Goal: Navigation & Orientation: Find specific page/section

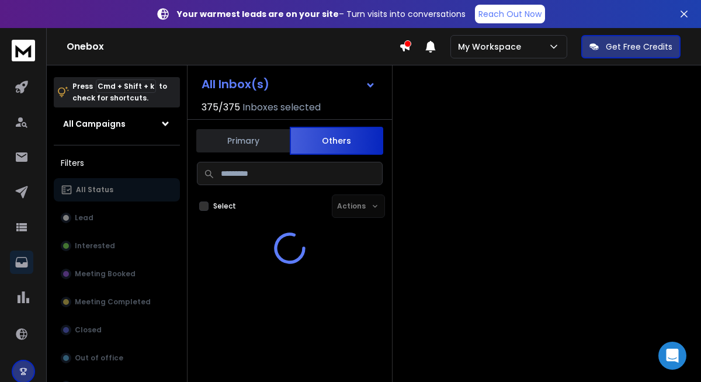
click at [354, 135] on button "Others" at bounding box center [337, 141] width 94 height 28
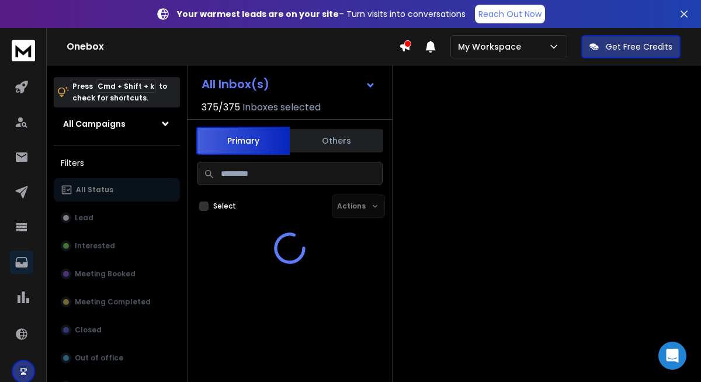
click at [268, 140] on button "Primary" at bounding box center [243, 141] width 94 height 28
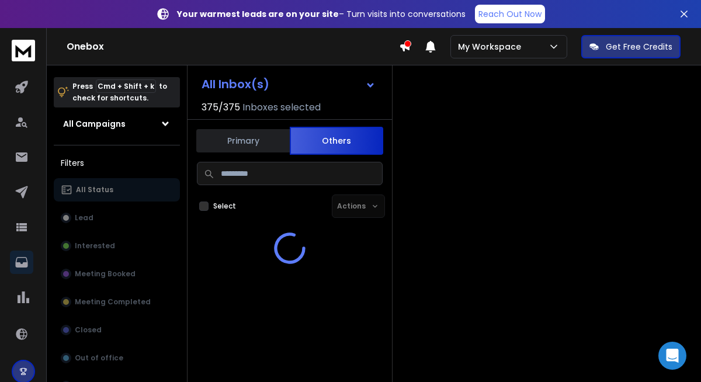
click at [334, 138] on button "Others" at bounding box center [337, 141] width 94 height 28
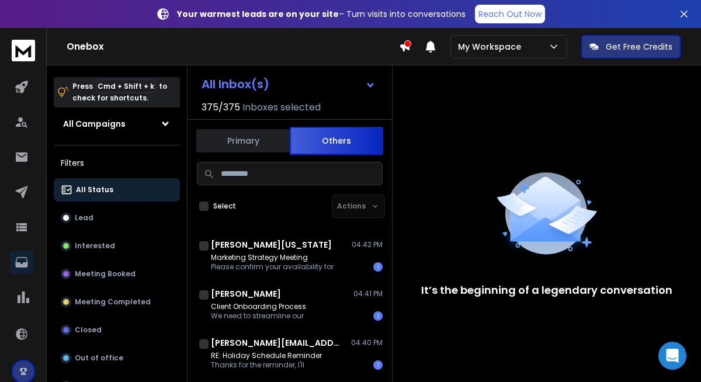
click at [245, 135] on button "Primary" at bounding box center [243, 141] width 94 height 26
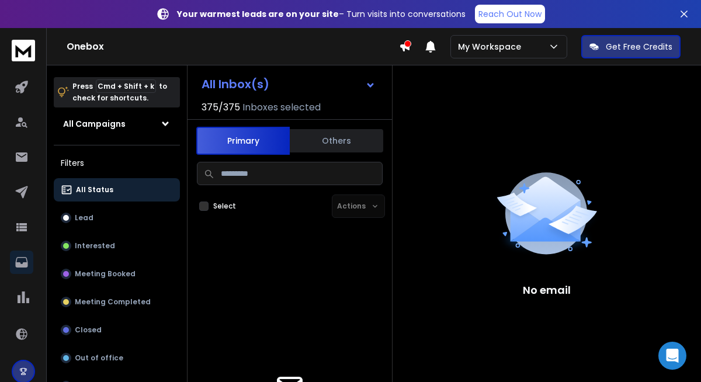
click at [357, 150] on button "Others" at bounding box center [337, 141] width 94 height 26
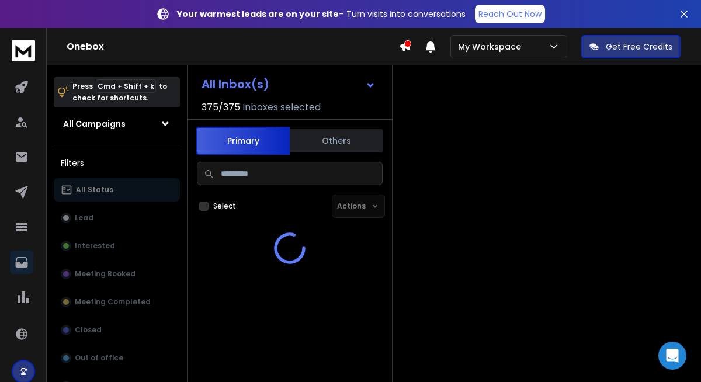
click at [264, 144] on button "Primary" at bounding box center [243, 141] width 94 height 28
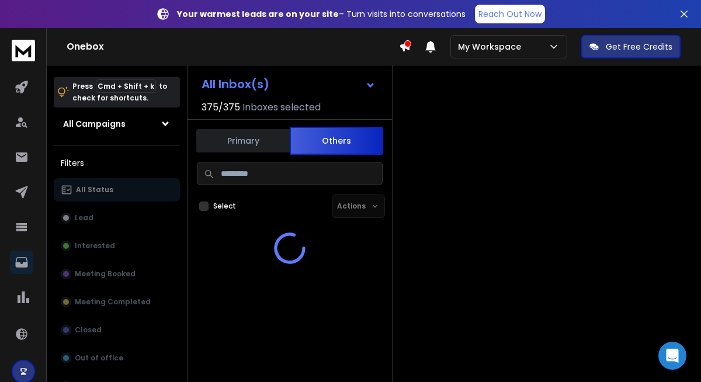
click at [319, 139] on button "Others" at bounding box center [337, 141] width 94 height 28
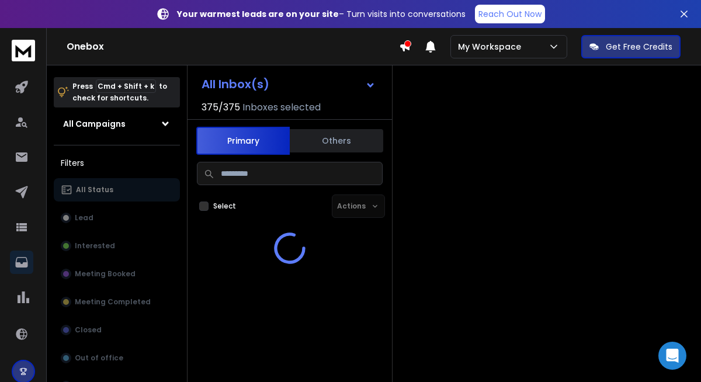
click at [231, 144] on button "Primary" at bounding box center [243, 141] width 94 height 28
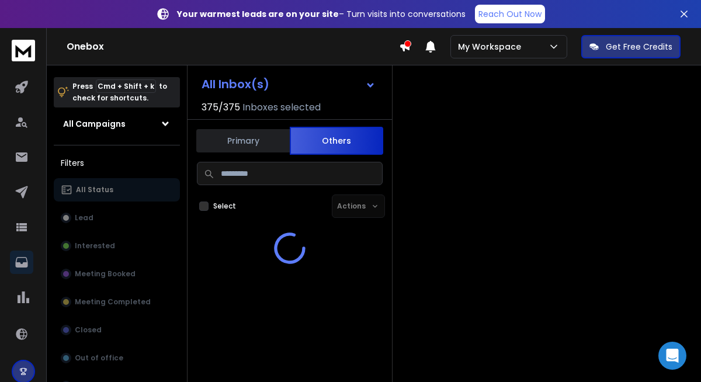
click at [318, 140] on button "Others" at bounding box center [337, 141] width 94 height 28
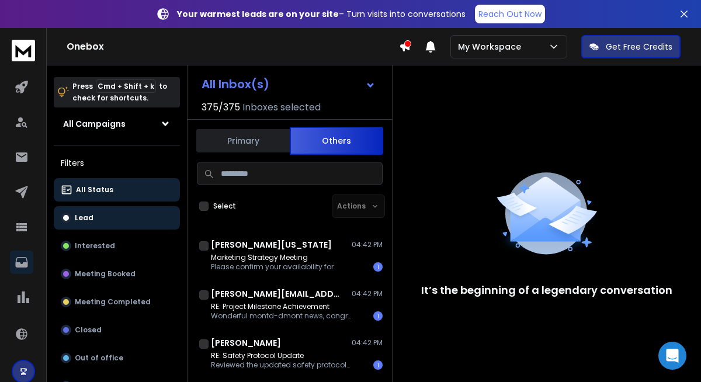
click at [129, 214] on button "Lead" at bounding box center [117, 217] width 126 height 23
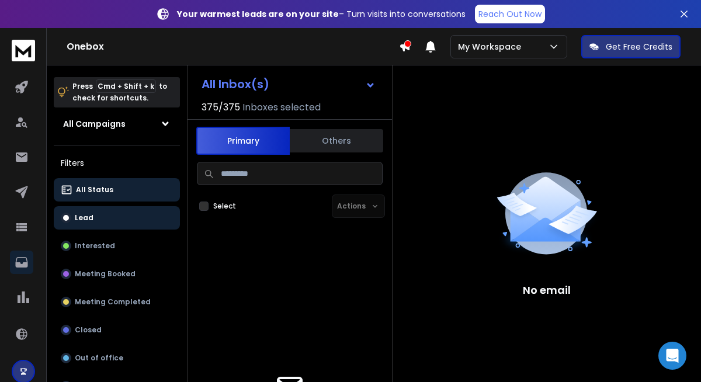
click at [124, 189] on button "All Status" at bounding box center [117, 189] width 126 height 23
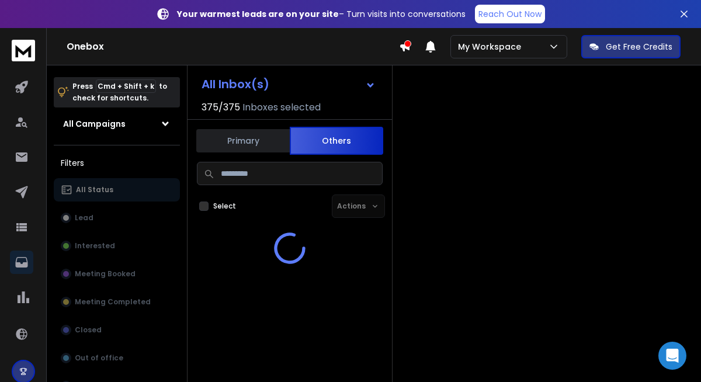
click at [347, 142] on button "Others" at bounding box center [337, 141] width 94 height 28
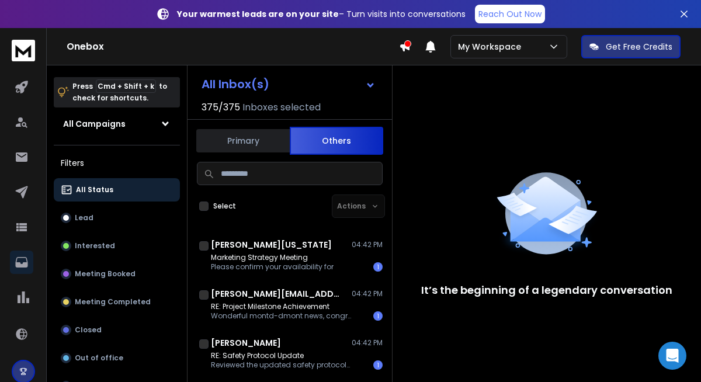
click at [234, 141] on button "Primary" at bounding box center [243, 141] width 94 height 26
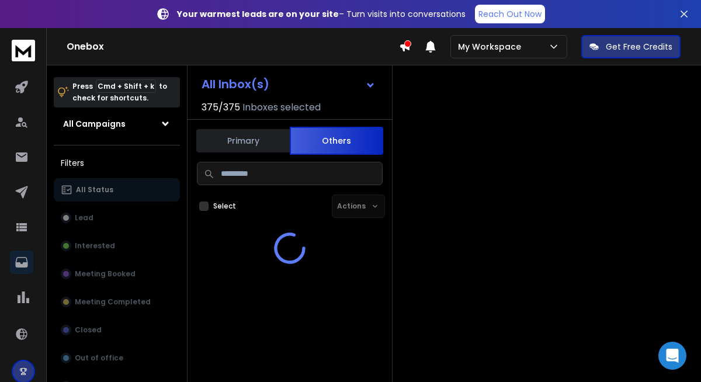
click at [332, 141] on button "Others" at bounding box center [337, 141] width 94 height 28
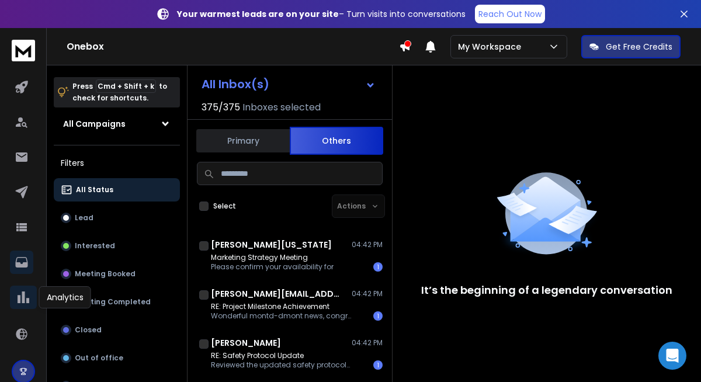
click at [24, 299] on icon at bounding box center [24, 298] width 12 height 12
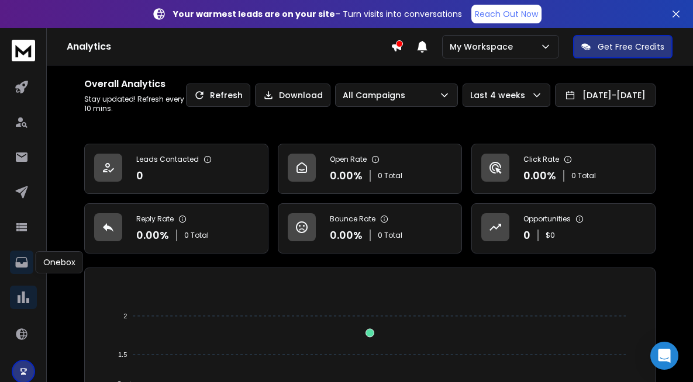
click at [19, 259] on icon at bounding box center [22, 262] width 14 height 14
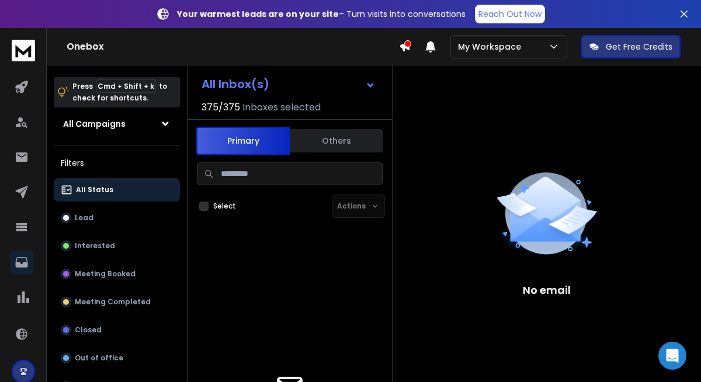
click at [321, 141] on button "Others" at bounding box center [337, 141] width 94 height 26
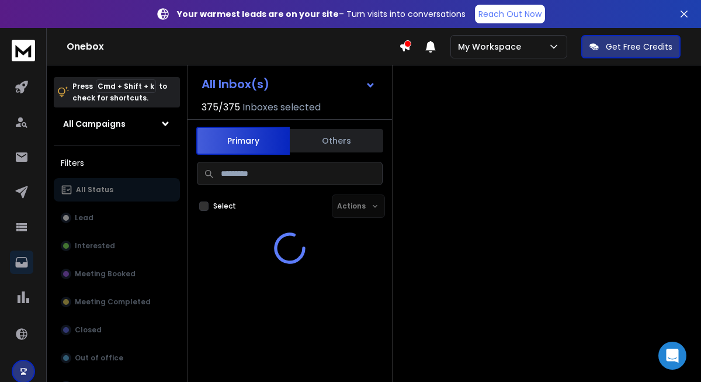
click at [227, 138] on button "Primary" at bounding box center [243, 141] width 94 height 28
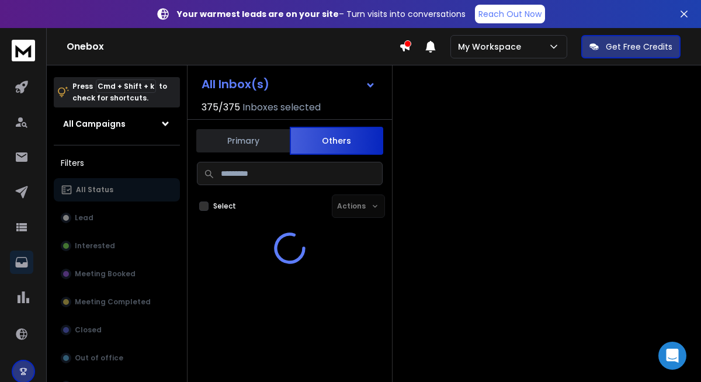
click at [321, 136] on button "Others" at bounding box center [337, 141] width 94 height 28
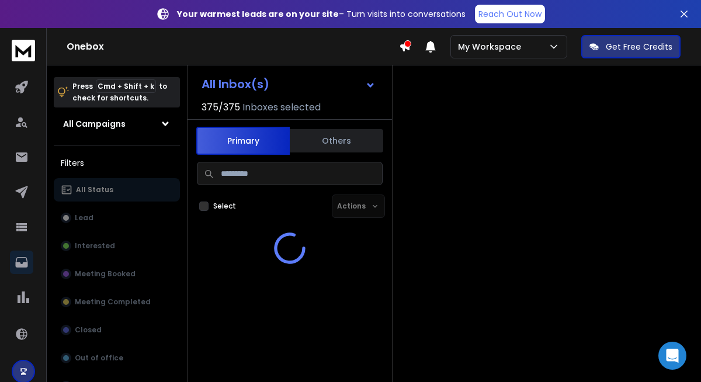
click at [257, 137] on button "Primary" at bounding box center [243, 141] width 94 height 28
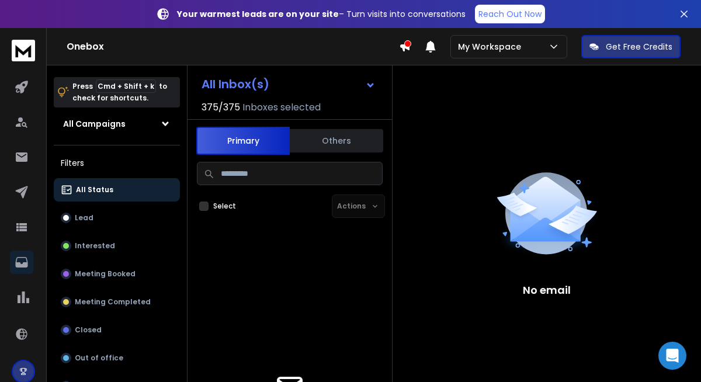
click at [369, 146] on button "Others" at bounding box center [337, 141] width 94 height 26
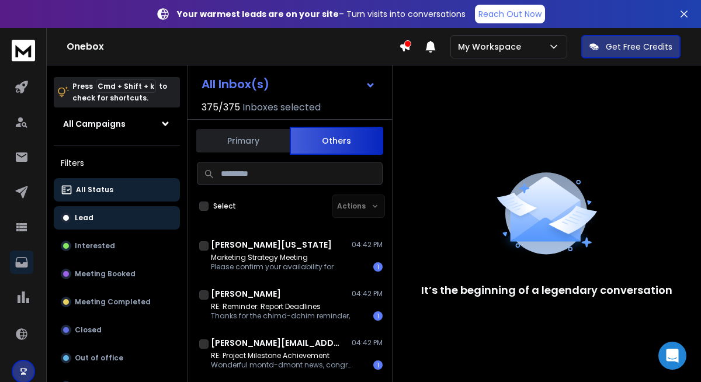
click at [109, 224] on button "Lead" at bounding box center [117, 217] width 126 height 23
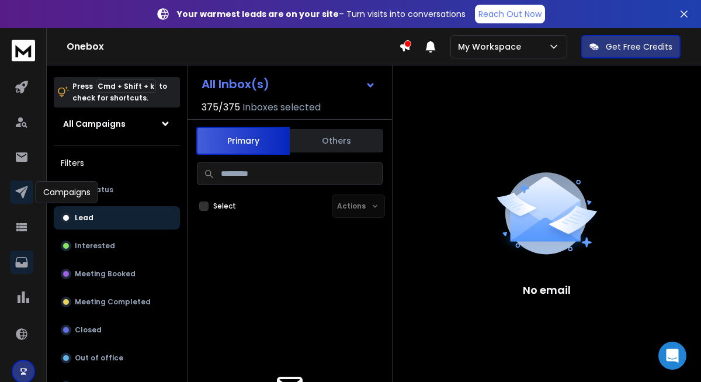
click at [25, 193] on icon at bounding box center [22, 192] width 14 height 14
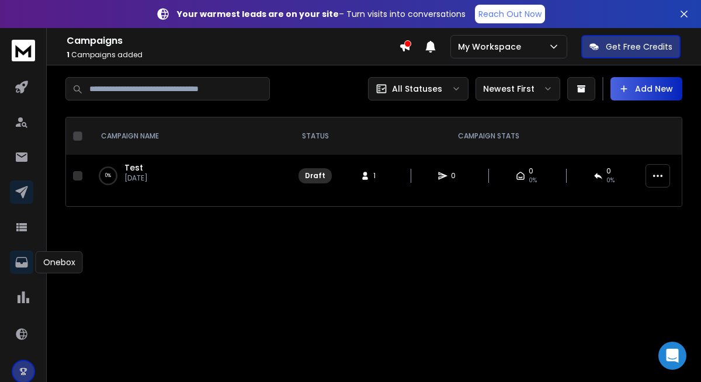
click at [18, 259] on icon at bounding box center [22, 262] width 14 height 14
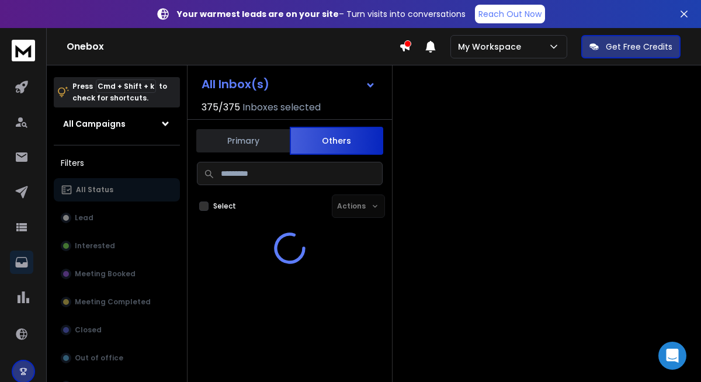
click at [365, 133] on button "Others" at bounding box center [337, 141] width 94 height 28
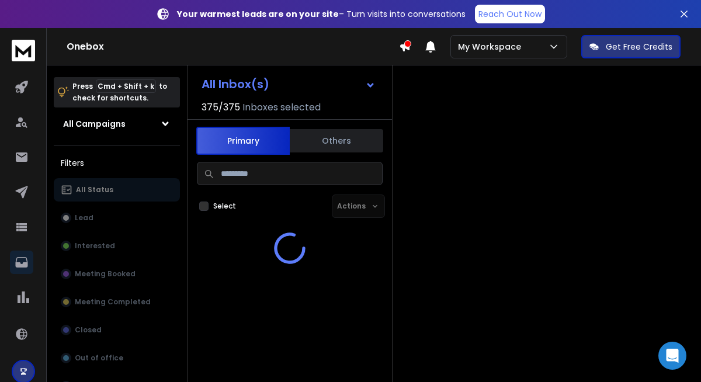
click at [247, 144] on button "Primary" at bounding box center [243, 141] width 94 height 28
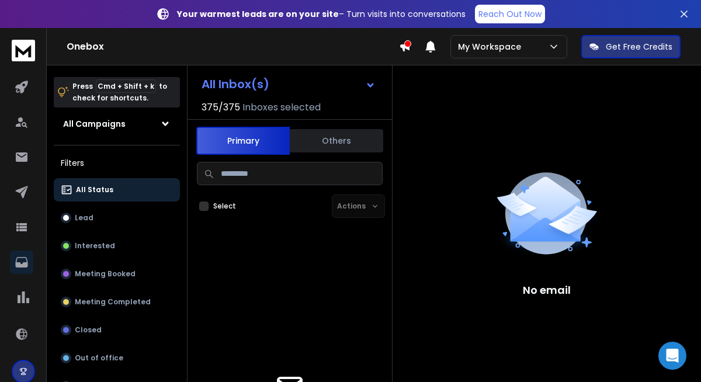
click at [324, 138] on button "Others" at bounding box center [337, 141] width 94 height 26
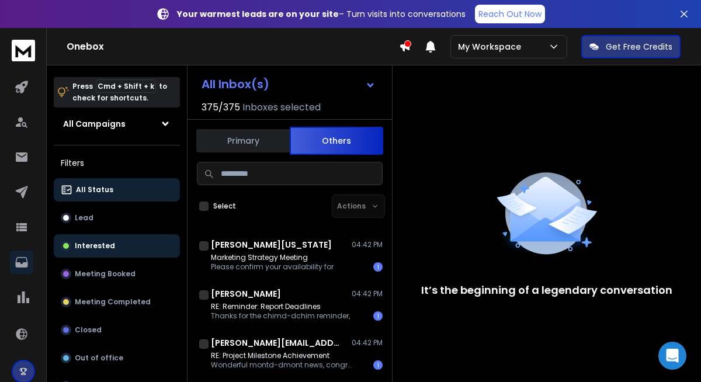
click at [85, 249] on p "Interested" at bounding box center [95, 245] width 40 height 9
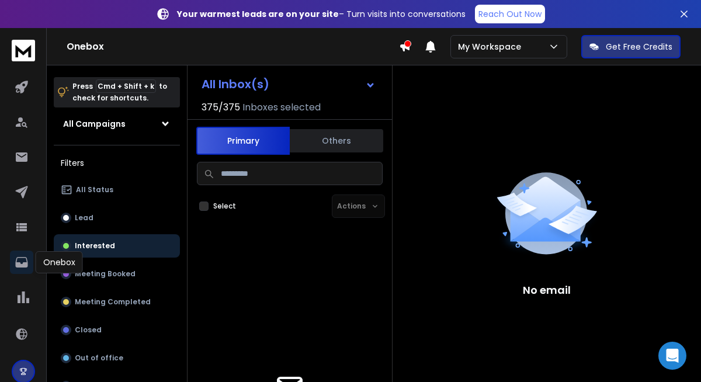
click at [19, 265] on icon at bounding box center [21, 262] width 12 height 11
click at [337, 147] on button "Others" at bounding box center [337, 141] width 94 height 26
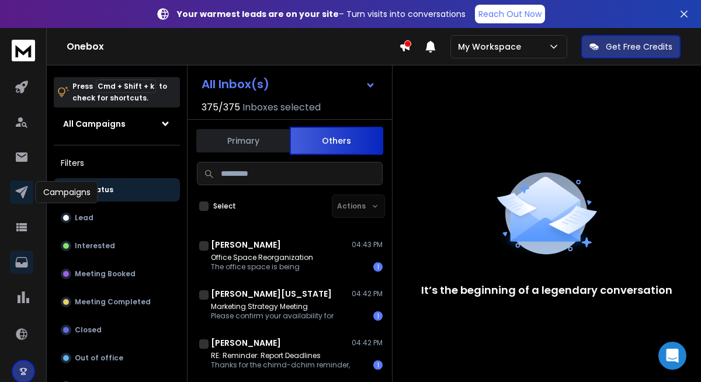
click at [22, 193] on icon at bounding box center [21, 192] width 12 height 12
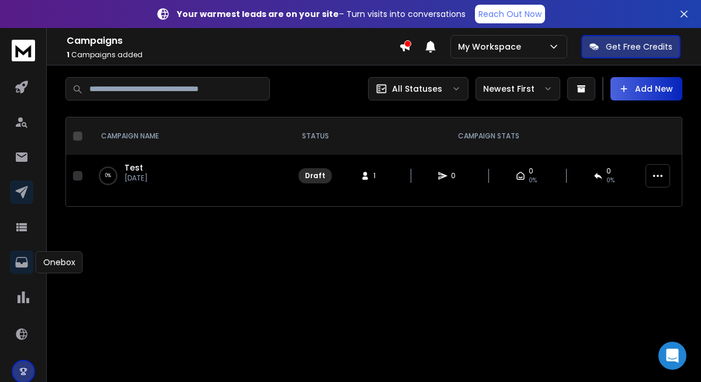
click at [22, 267] on icon at bounding box center [21, 262] width 12 height 11
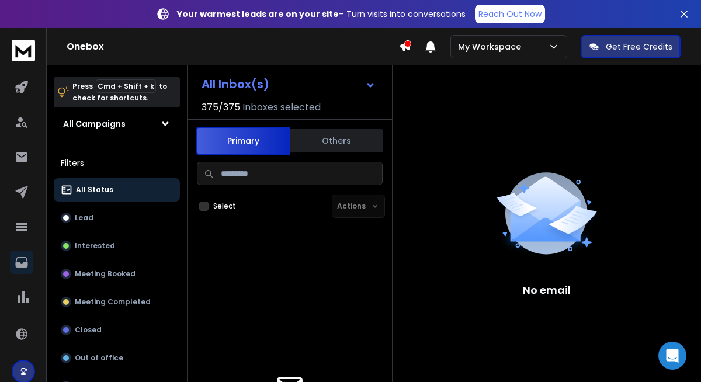
click at [326, 141] on button "Others" at bounding box center [337, 141] width 94 height 26
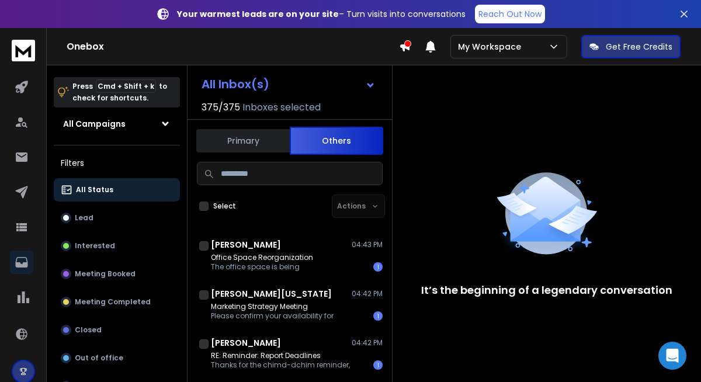
click at [239, 146] on button "Primary" at bounding box center [243, 141] width 94 height 26
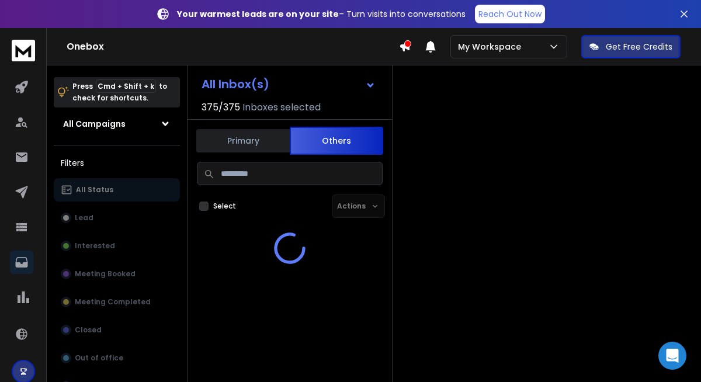
click at [317, 143] on button "Others" at bounding box center [337, 141] width 94 height 28
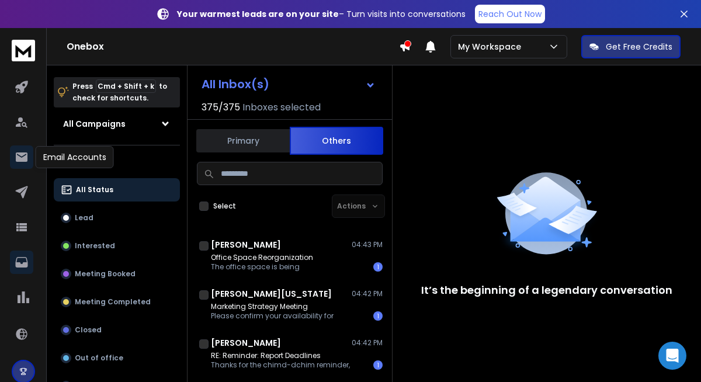
click at [19, 164] on icon at bounding box center [22, 157] width 14 height 14
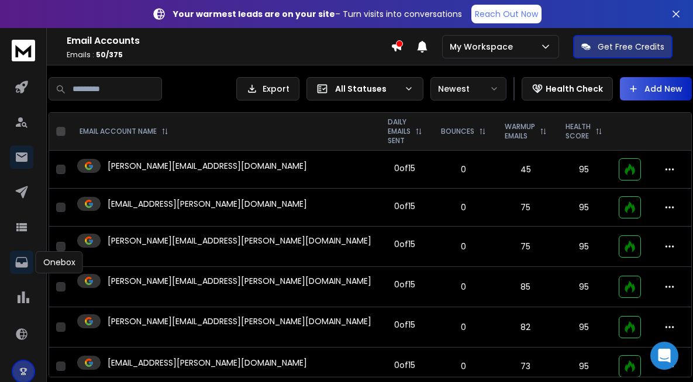
click at [26, 262] on icon at bounding box center [21, 262] width 12 height 11
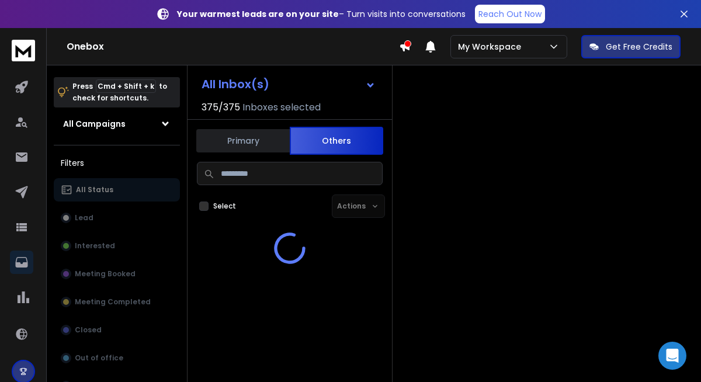
click at [342, 142] on button "Others" at bounding box center [337, 141] width 94 height 28
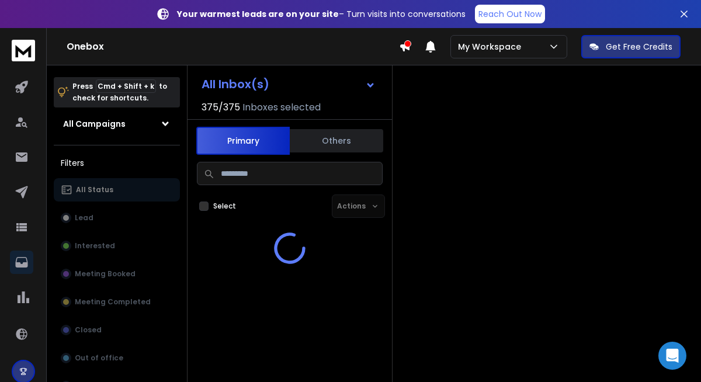
click at [234, 142] on button "Primary" at bounding box center [243, 141] width 94 height 28
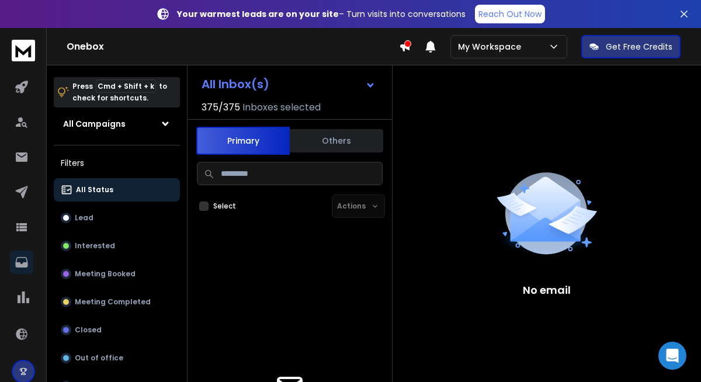
click at [326, 138] on button "Others" at bounding box center [337, 141] width 94 height 26
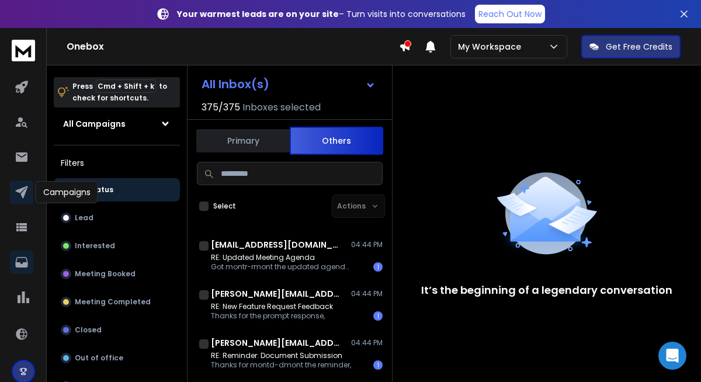
click at [18, 191] on icon at bounding box center [21, 192] width 12 height 12
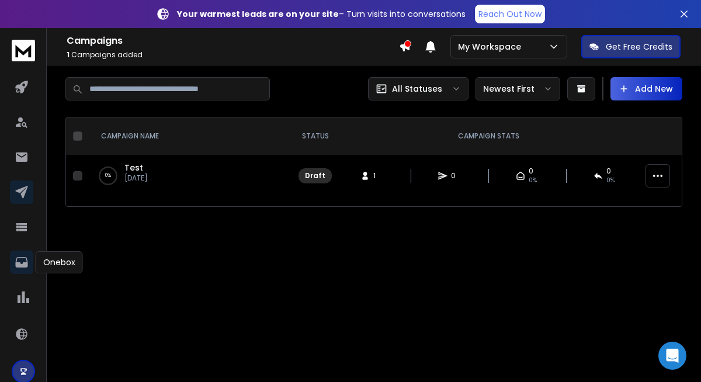
click at [18, 262] on icon at bounding box center [22, 262] width 14 height 14
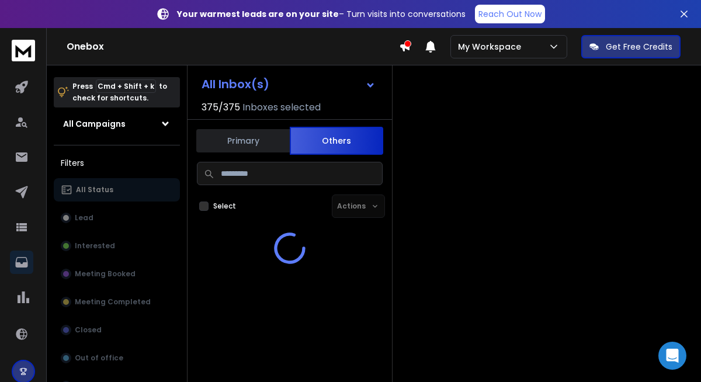
click at [313, 151] on button "Others" at bounding box center [337, 141] width 94 height 28
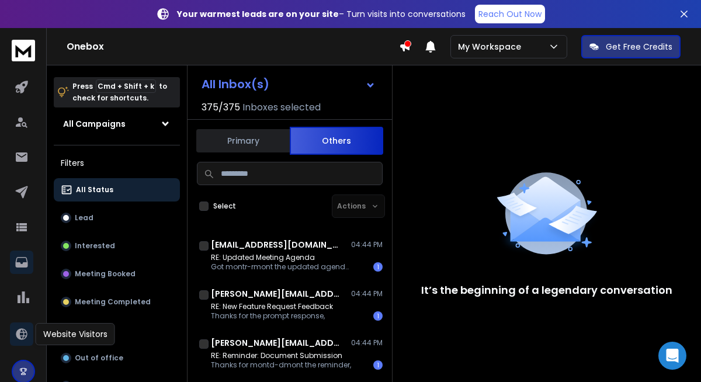
click at [15, 331] on icon at bounding box center [22, 334] width 14 height 14
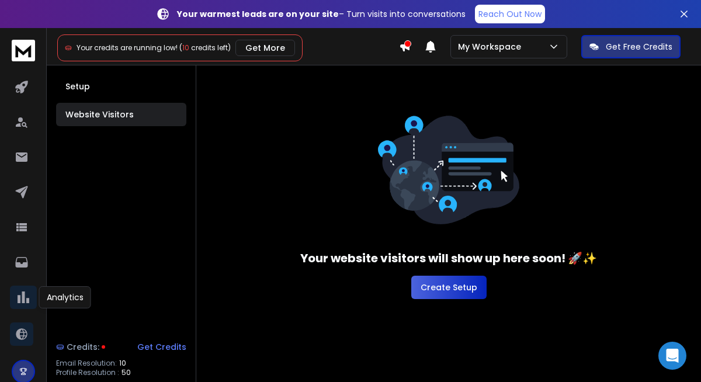
click at [24, 296] on icon at bounding box center [24, 298] width 12 height 12
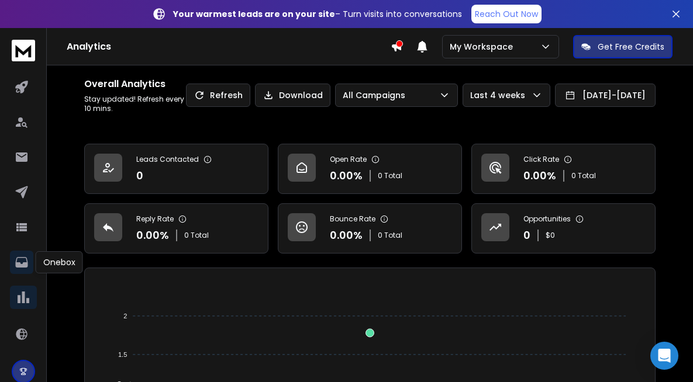
click at [18, 262] on icon at bounding box center [22, 262] width 14 height 14
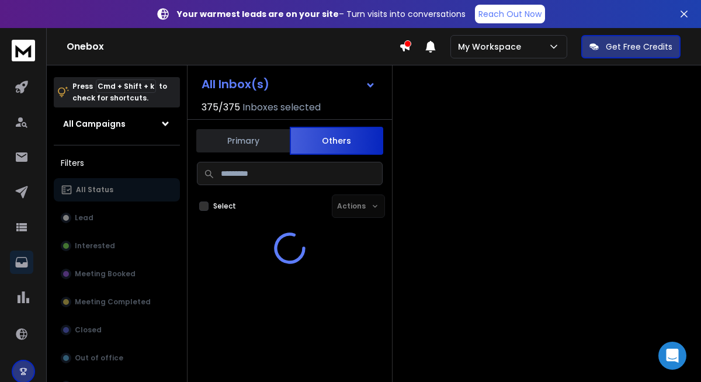
click at [321, 138] on button "Others" at bounding box center [337, 141] width 94 height 28
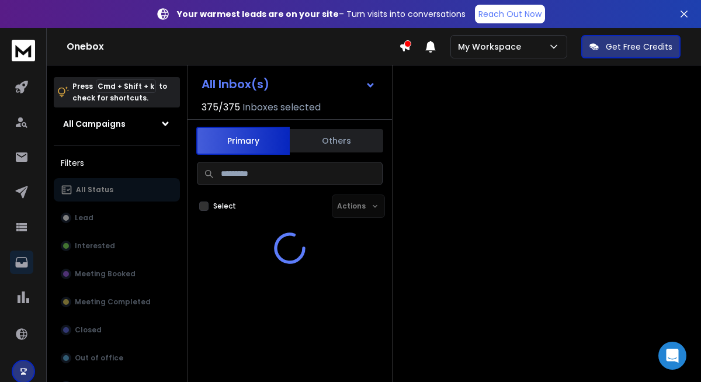
click at [244, 142] on button "Primary" at bounding box center [243, 141] width 94 height 28
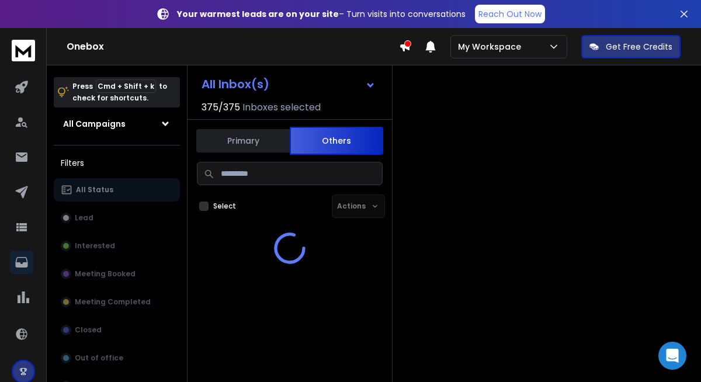
click at [323, 141] on button "Others" at bounding box center [337, 141] width 94 height 28
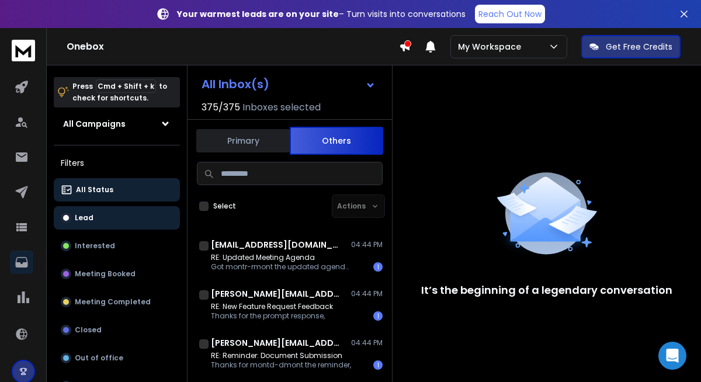
click at [87, 216] on p "Lead" at bounding box center [84, 217] width 19 height 9
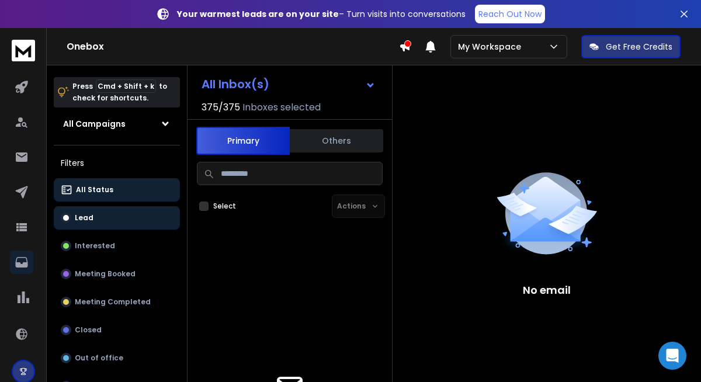
click at [116, 186] on button "All Status" at bounding box center [117, 189] width 126 height 23
click at [320, 147] on button "Others" at bounding box center [337, 141] width 94 height 26
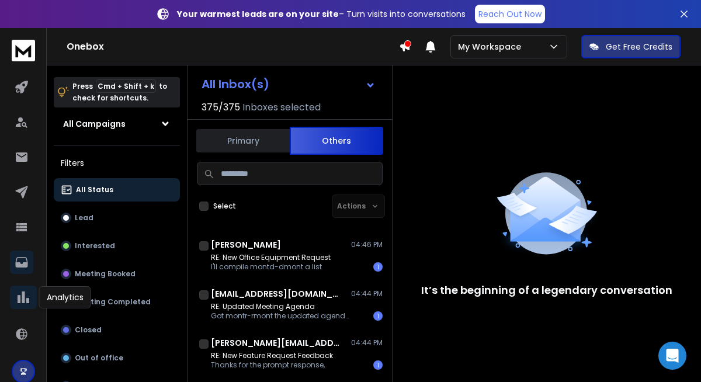
click at [21, 305] on icon at bounding box center [24, 298] width 18 height 18
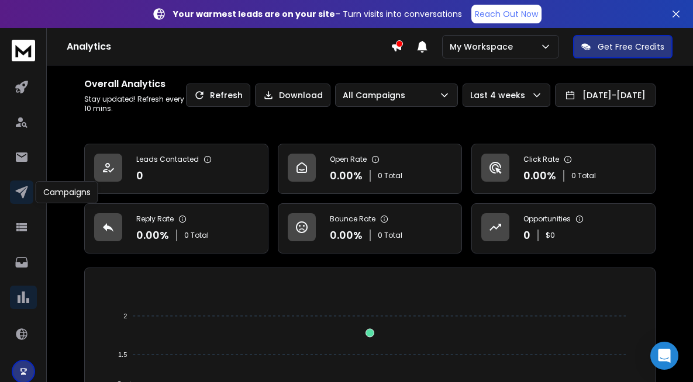
click at [23, 189] on icon at bounding box center [22, 192] width 14 height 14
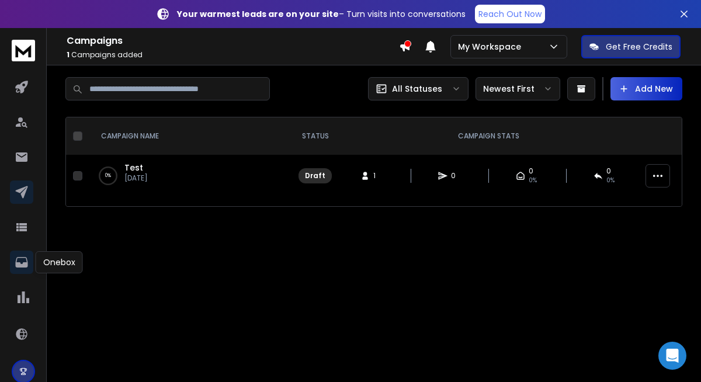
click at [23, 261] on icon at bounding box center [22, 262] width 14 height 14
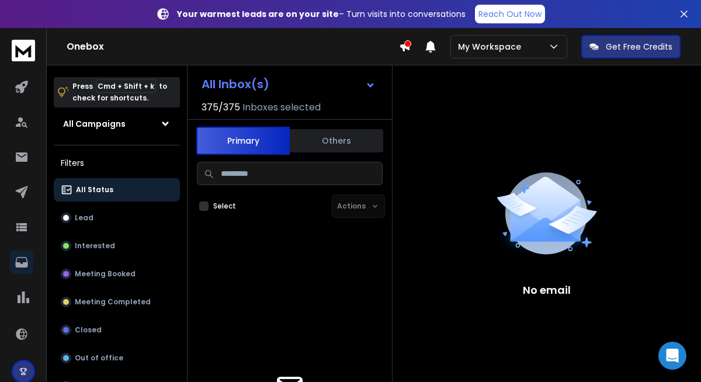
click at [317, 143] on button "Others" at bounding box center [337, 141] width 94 height 26
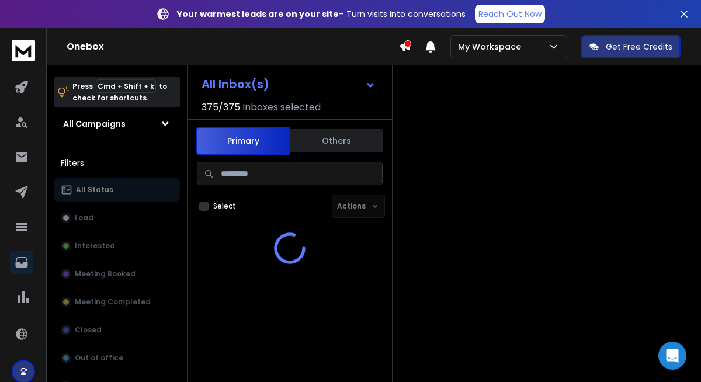
click at [254, 144] on button "Primary" at bounding box center [243, 141] width 94 height 28
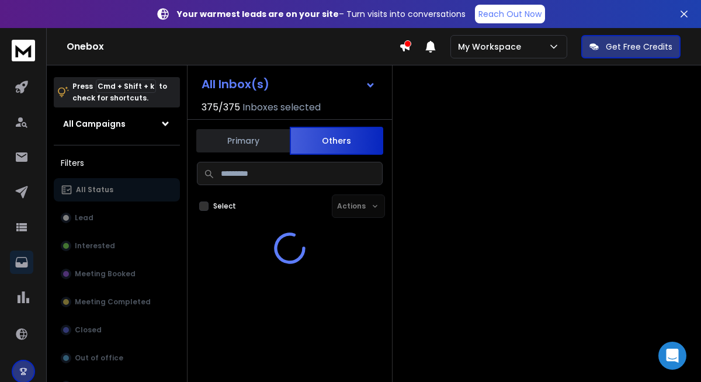
click at [326, 145] on button "Others" at bounding box center [337, 141] width 94 height 28
